Goal: Information Seeking & Learning: Check status

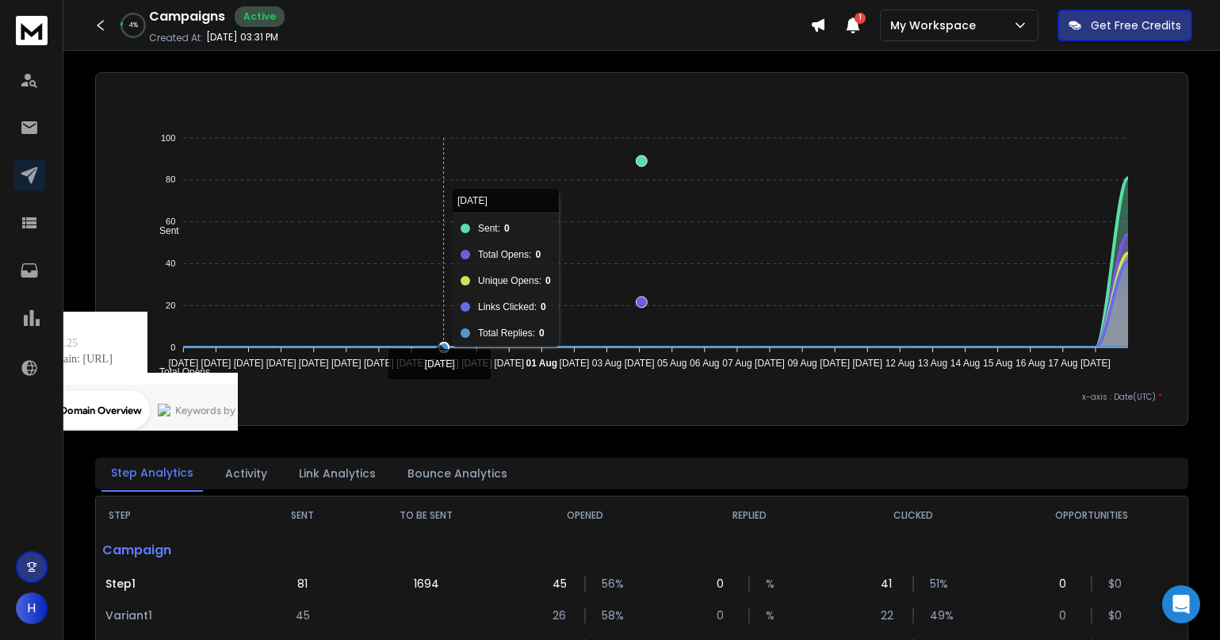
scroll to position [382, 0]
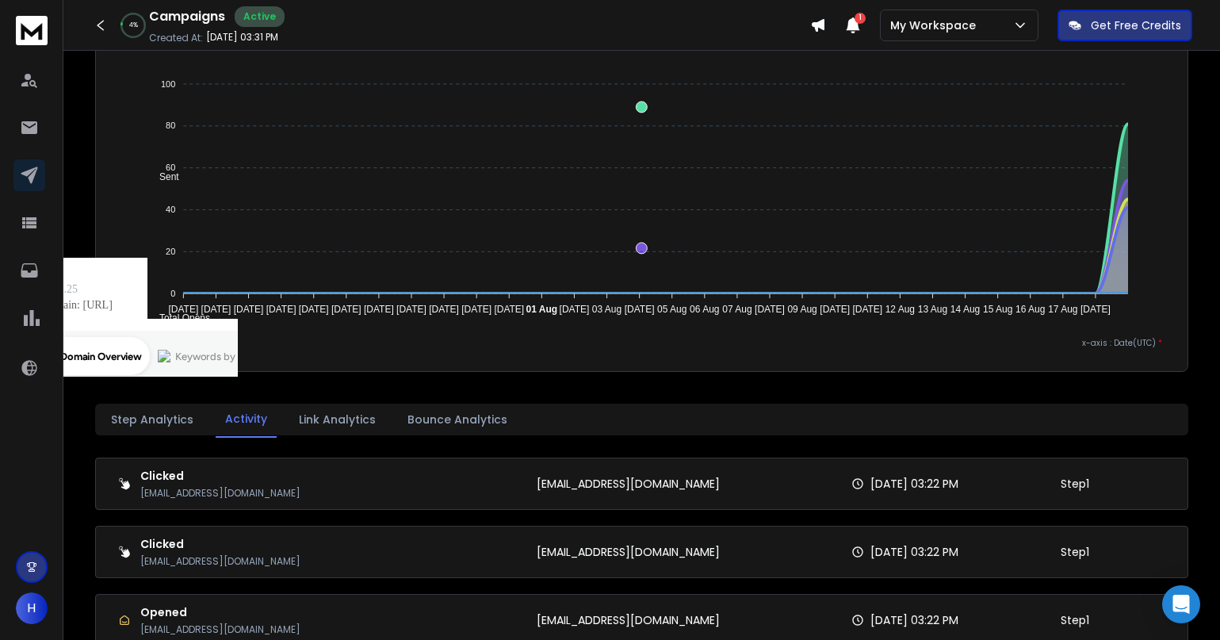
click at [240, 415] on button "Activity" at bounding box center [246, 419] width 61 height 36
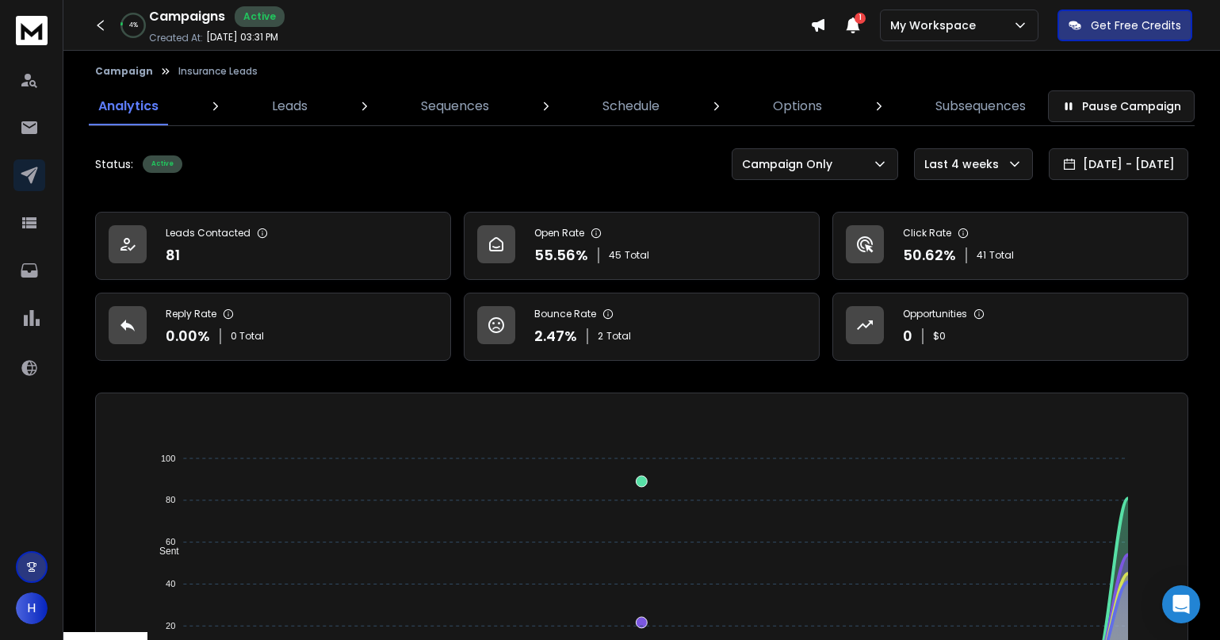
scroll to position [0, 0]
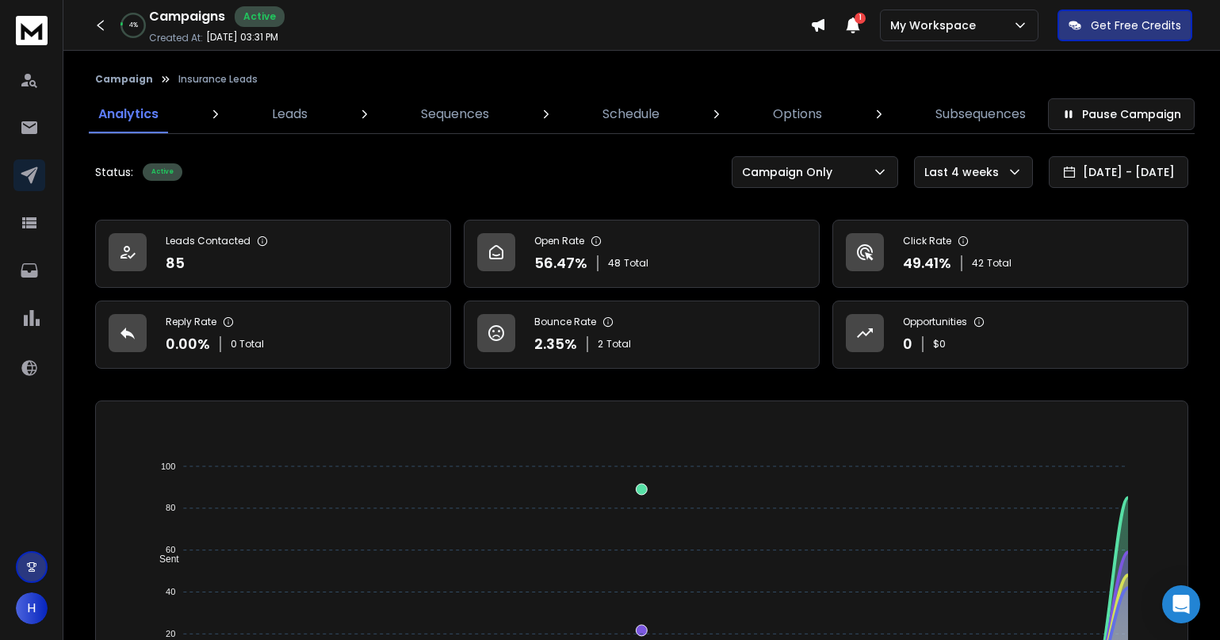
click at [82, 303] on div "Campaign Insurance Leads Analytics Leads Sequences Schedule Options Subsequence…" at bounding box center [641, 536] width 1157 height 971
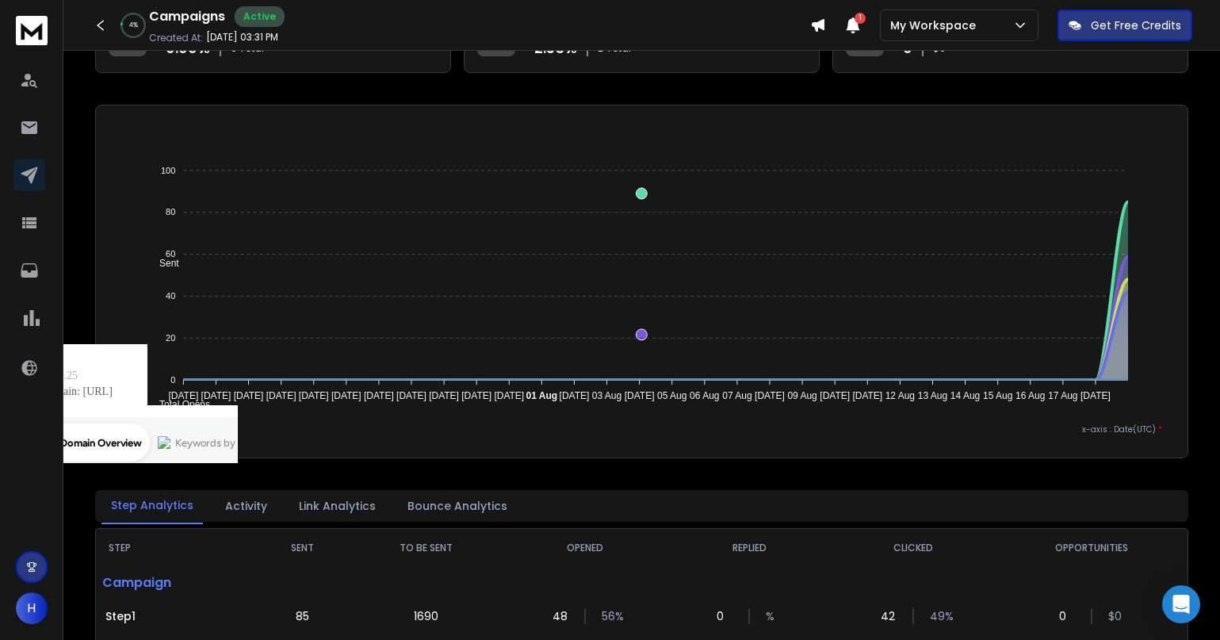
scroll to position [382, 0]
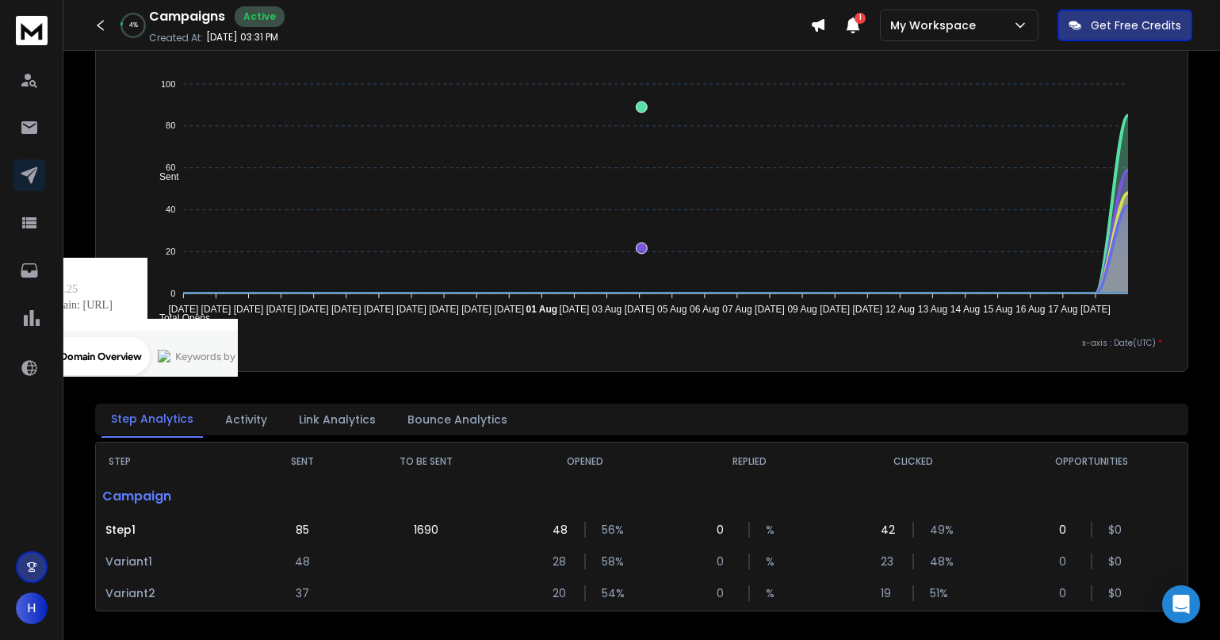
click at [237, 419] on button "Activity" at bounding box center [246, 419] width 61 height 35
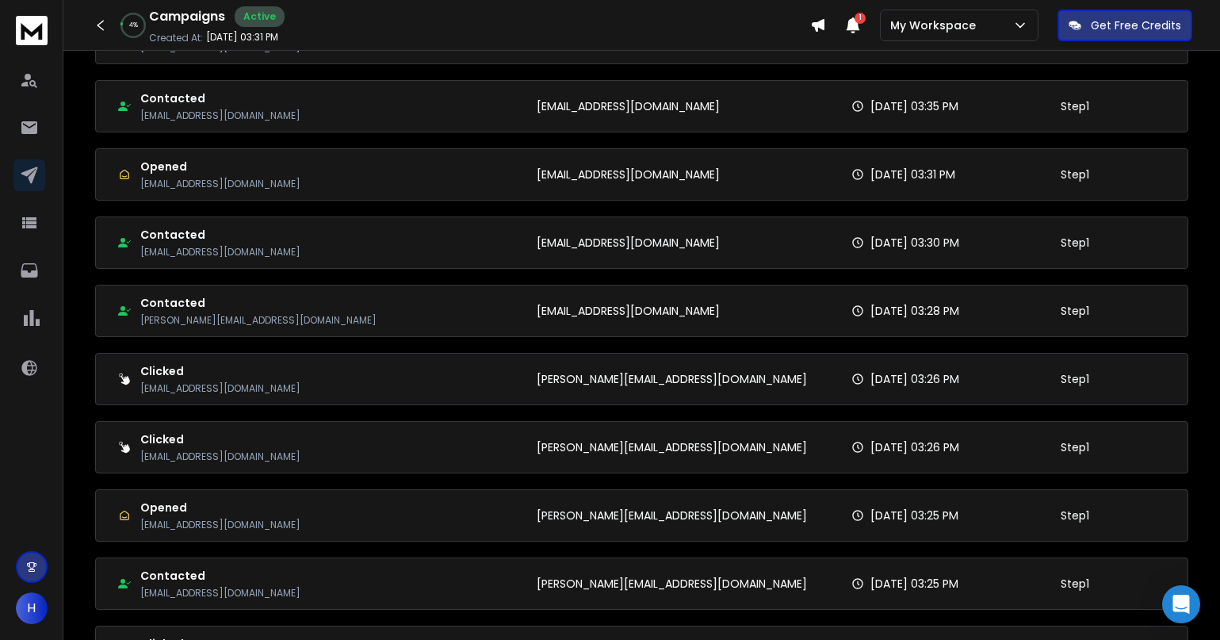
scroll to position [832, 0]
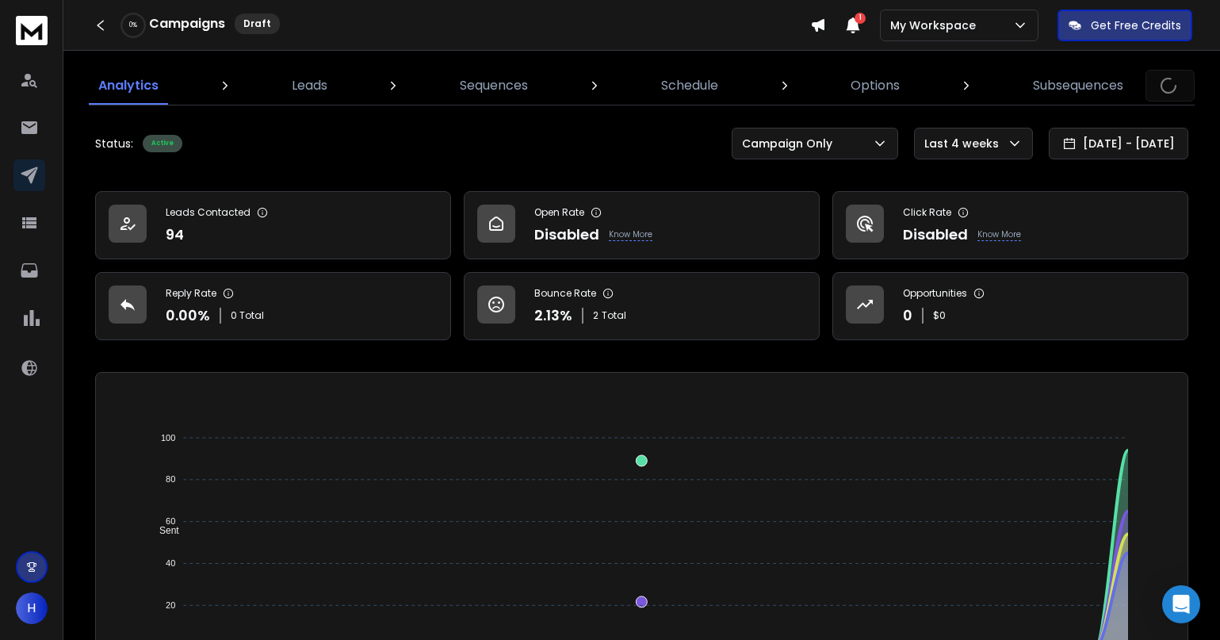
click at [461, 340] on div "Leads Contacted 94 Open Rate Disabled Know More Click Rate Disabled Know More R…" at bounding box center [641, 265] width 1093 height 149
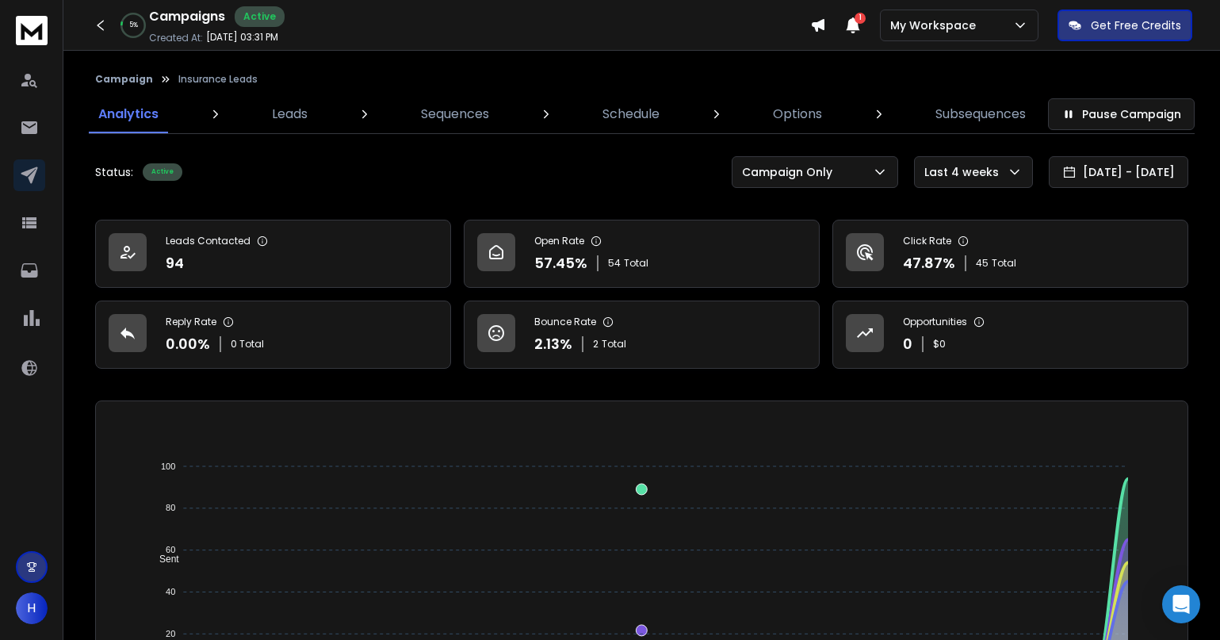
click at [458, 361] on div "Leads Contacted 94 Open Rate 57.45 % 54 Total Click Rate 47.87 % 45 Total Reply…" at bounding box center [641, 294] width 1093 height 149
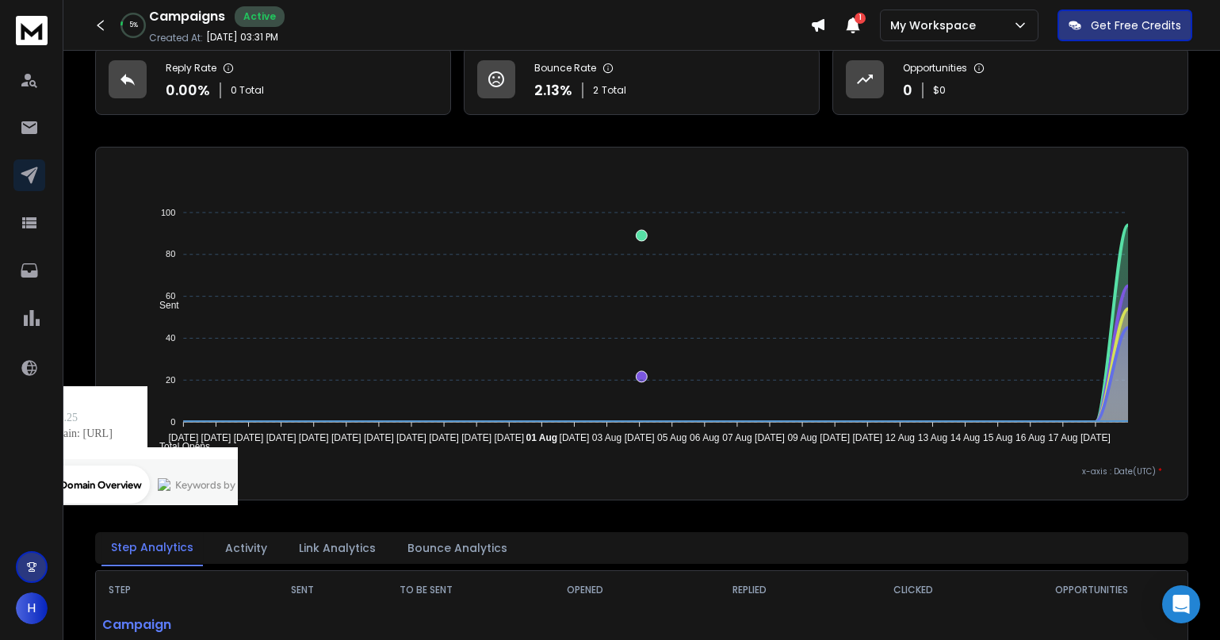
scroll to position [382, 0]
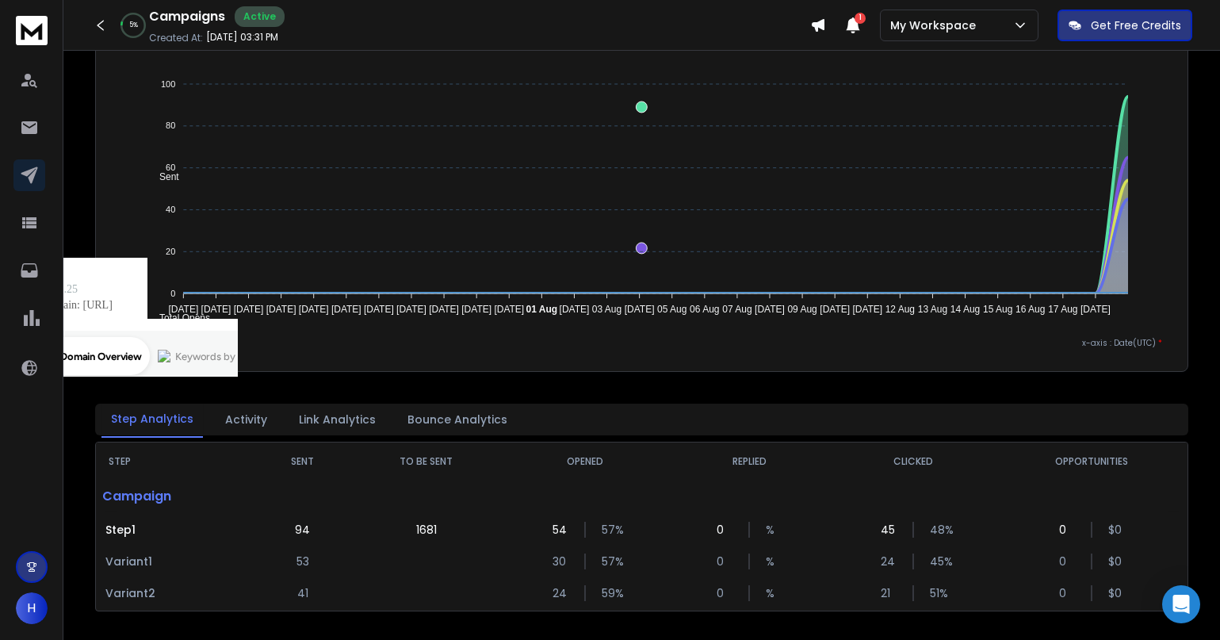
click at [243, 416] on button "Activity" at bounding box center [246, 419] width 61 height 35
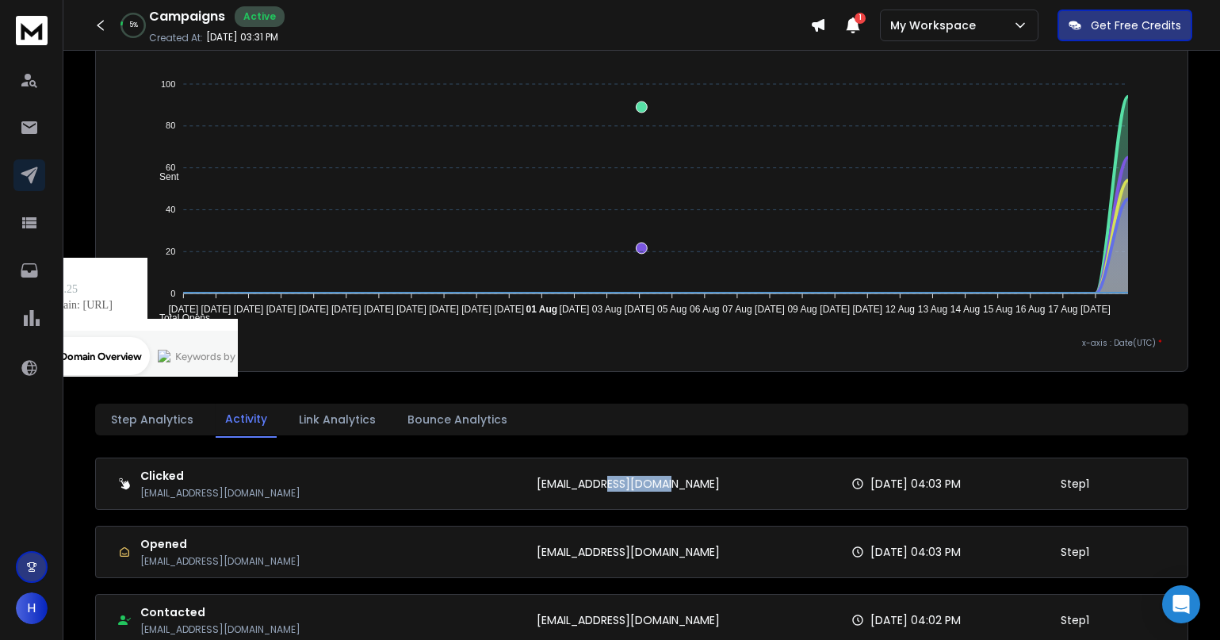
drag, startPoint x: 605, startPoint y: 480, endPoint x: 671, endPoint y: 482, distance: 65.8
click at [671, 484] on p "[EMAIL_ADDRESS][DOMAIN_NAME]" at bounding box center [628, 484] width 183 height 16
